Goal: Task Accomplishment & Management: Manage account settings

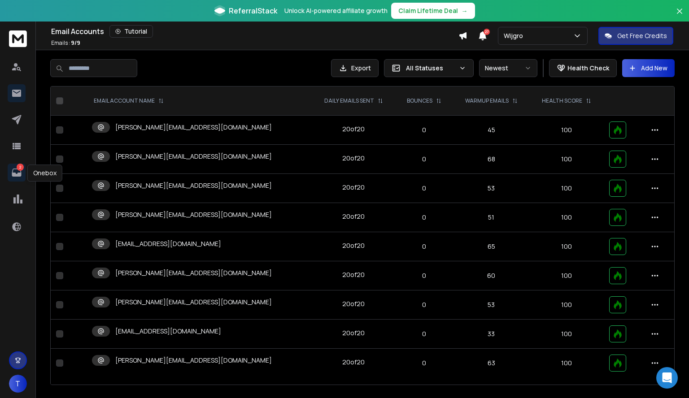
click at [14, 171] on icon at bounding box center [16, 172] width 11 height 11
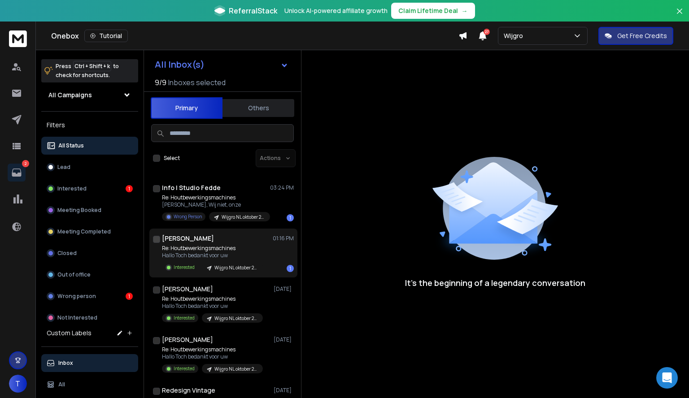
click at [209, 254] on p "Hallo Toch bedankt voor uw" at bounding box center [212, 255] width 101 height 7
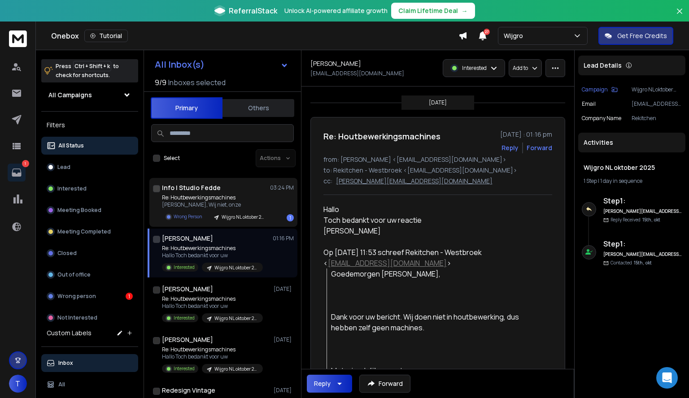
click at [226, 198] on p "Re: Houtbewerkingsmachines" at bounding box center [216, 197] width 108 height 7
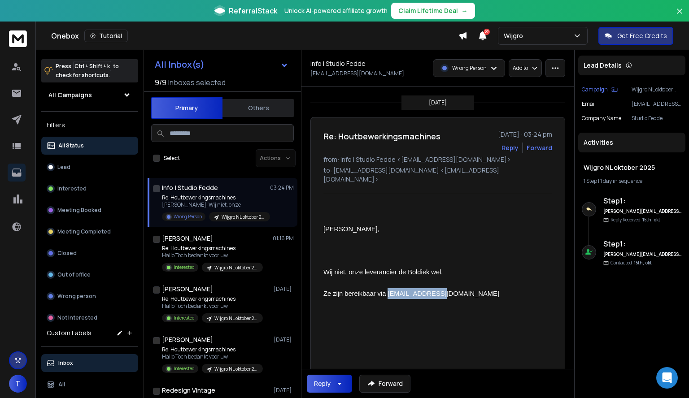
drag, startPoint x: 437, startPoint y: 286, endPoint x: 388, endPoint y: 288, distance: 48.5
click at [388, 289] on p "Ze zijn bereikbaar via info@boldiek.nl" at bounding box center [435, 294] width 222 height 11
copy span "info@boldiek.nl"
click at [56, 171] on div "Lead" at bounding box center [59, 167] width 24 height 8
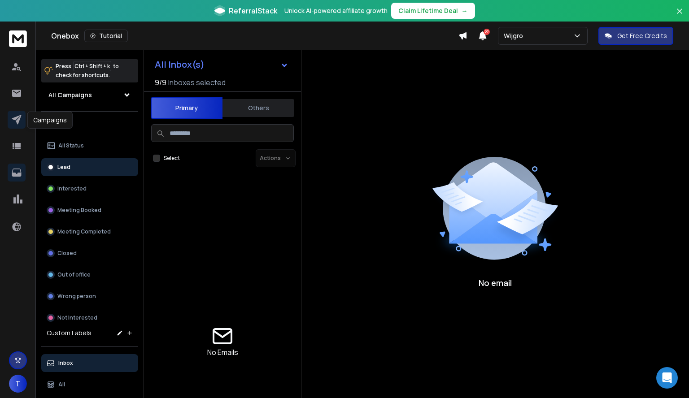
click at [19, 117] on icon at bounding box center [16, 119] width 9 height 9
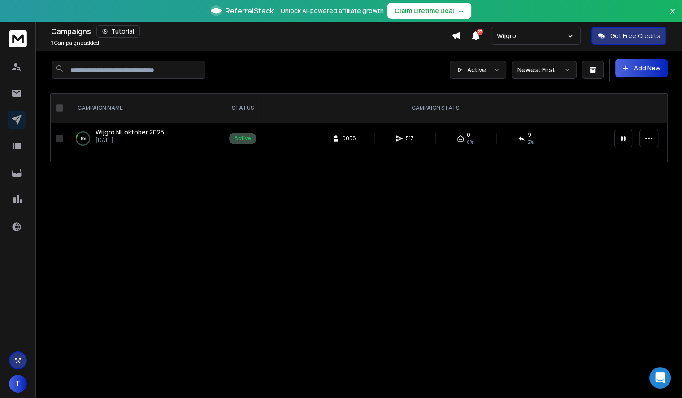
click at [135, 135] on span "Wijgro NL oktober 2025" at bounding box center [130, 132] width 69 height 9
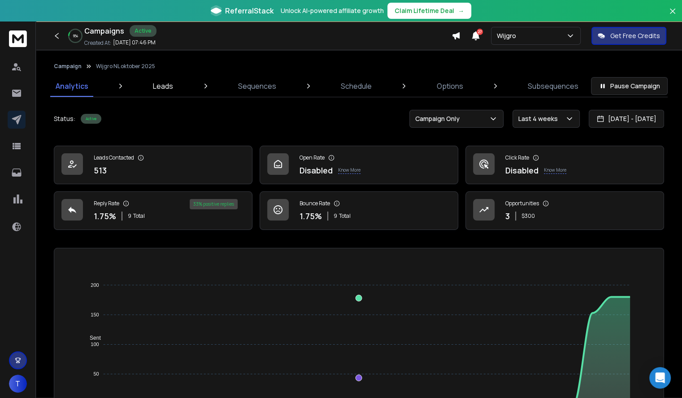
click at [160, 86] on p "Leads" at bounding box center [163, 86] width 20 height 11
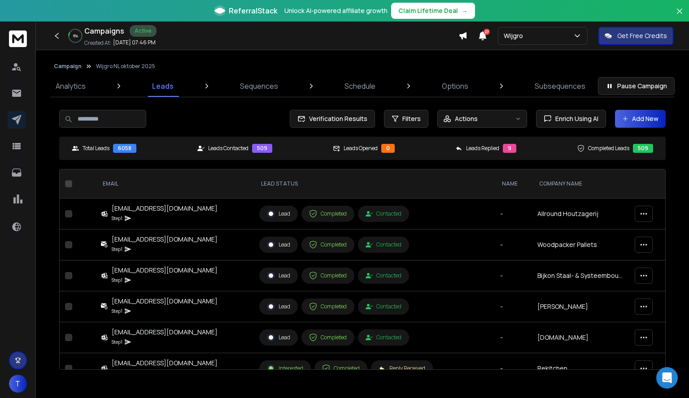
click at [647, 123] on button "Add New" at bounding box center [640, 119] width 51 height 18
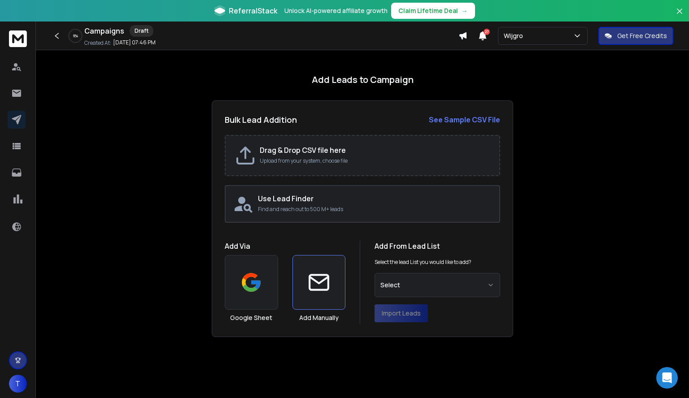
click at [319, 276] on icon at bounding box center [319, 282] width 22 height 27
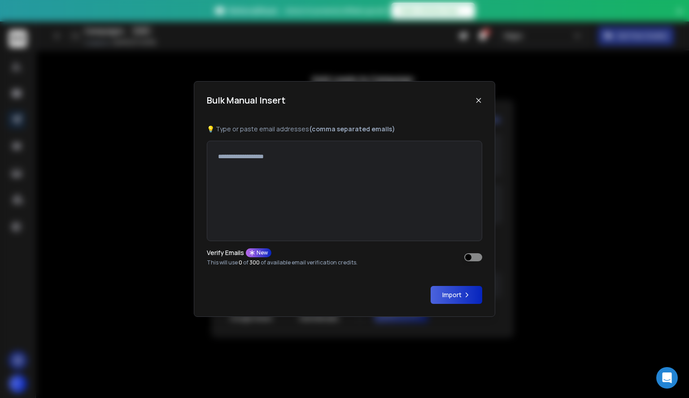
click at [298, 167] on textarea at bounding box center [344, 191] width 275 height 101
paste textarea "**********"
type textarea "**********"
click at [457, 295] on button "Import" at bounding box center [457, 295] width 52 height 18
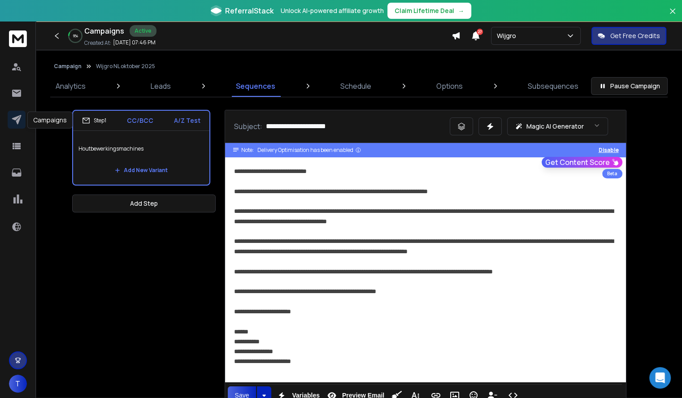
click at [17, 120] on icon at bounding box center [16, 119] width 9 height 9
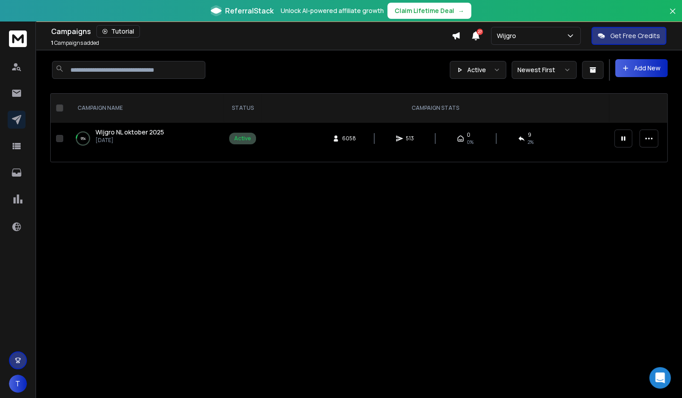
click at [116, 133] on span "Wijgro NL oktober 2025" at bounding box center [130, 132] width 69 height 9
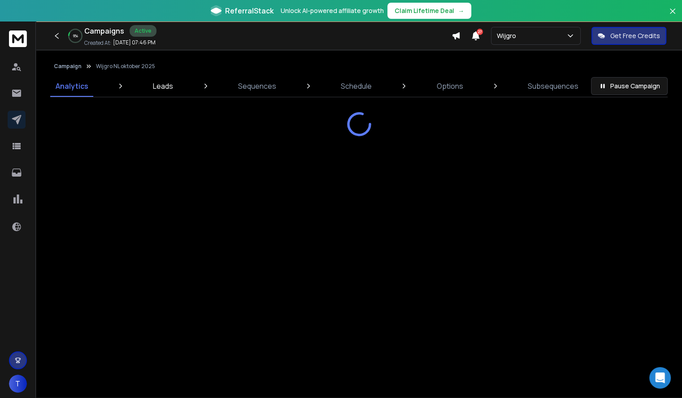
click at [168, 86] on p "Leads" at bounding box center [163, 86] width 20 height 11
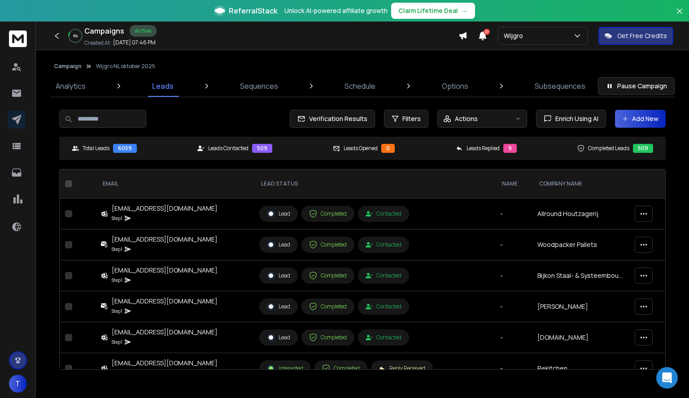
click at [131, 121] on input at bounding box center [102, 119] width 87 height 18
paste input "**********"
type input "**********"
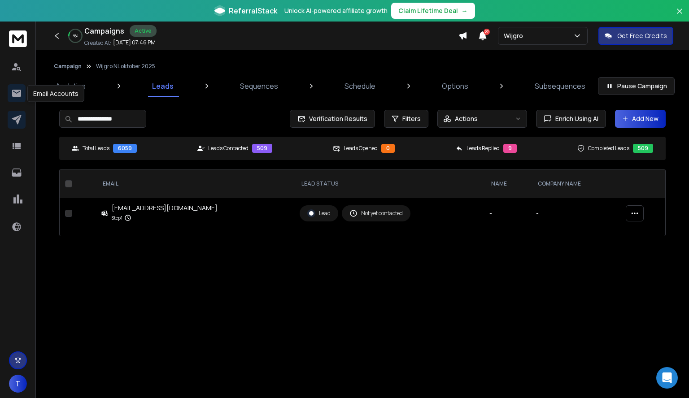
click at [10, 93] on link at bounding box center [17, 93] width 18 height 18
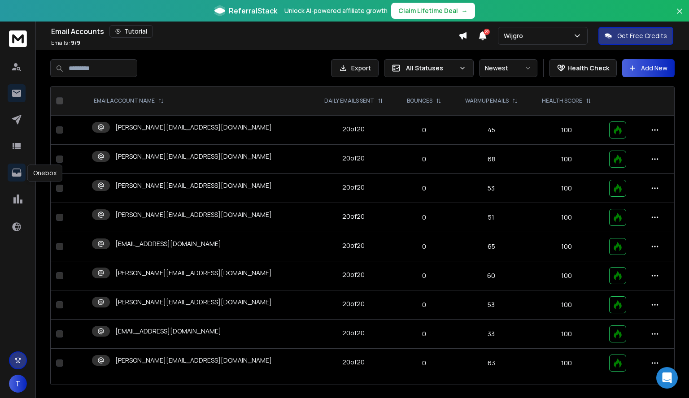
click at [14, 172] on icon at bounding box center [16, 172] width 11 height 11
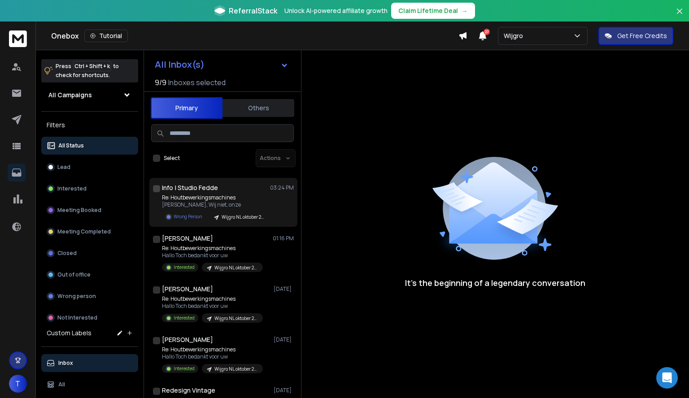
click at [203, 201] on p "Re: Houtbewerkingsmachines" at bounding box center [216, 197] width 108 height 7
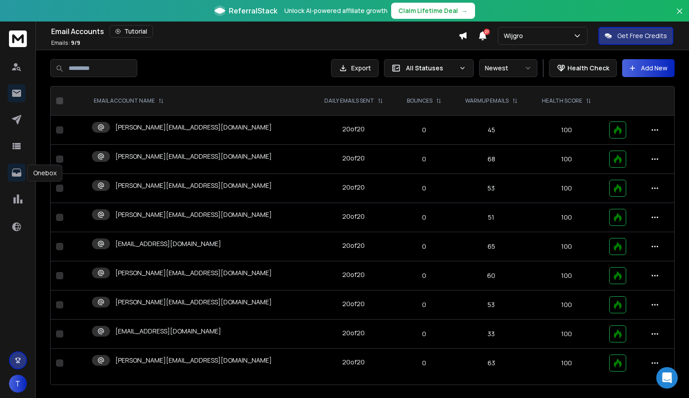
click at [13, 176] on icon at bounding box center [16, 173] width 9 height 8
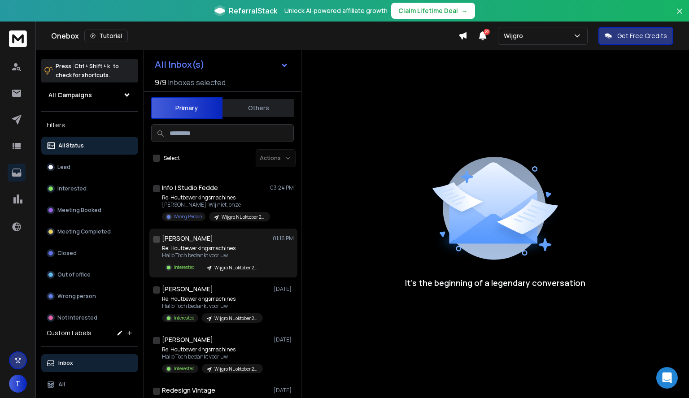
click at [232, 240] on div "[PERSON_NAME] 01:16 PM" at bounding box center [228, 238] width 132 height 9
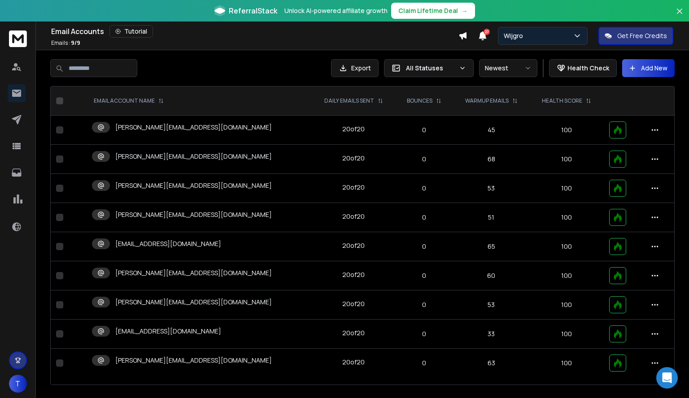
click at [542, 36] on div "Wijgro" at bounding box center [543, 35] width 78 height 9
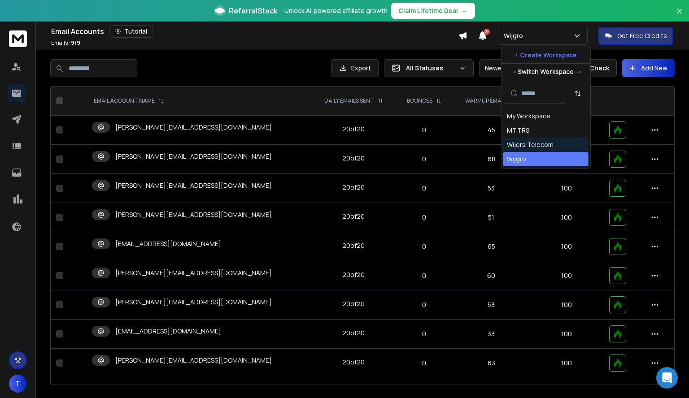
click at [526, 143] on div "Wijers Telecom" at bounding box center [530, 144] width 47 height 9
